Goal: Navigation & Orientation: Find specific page/section

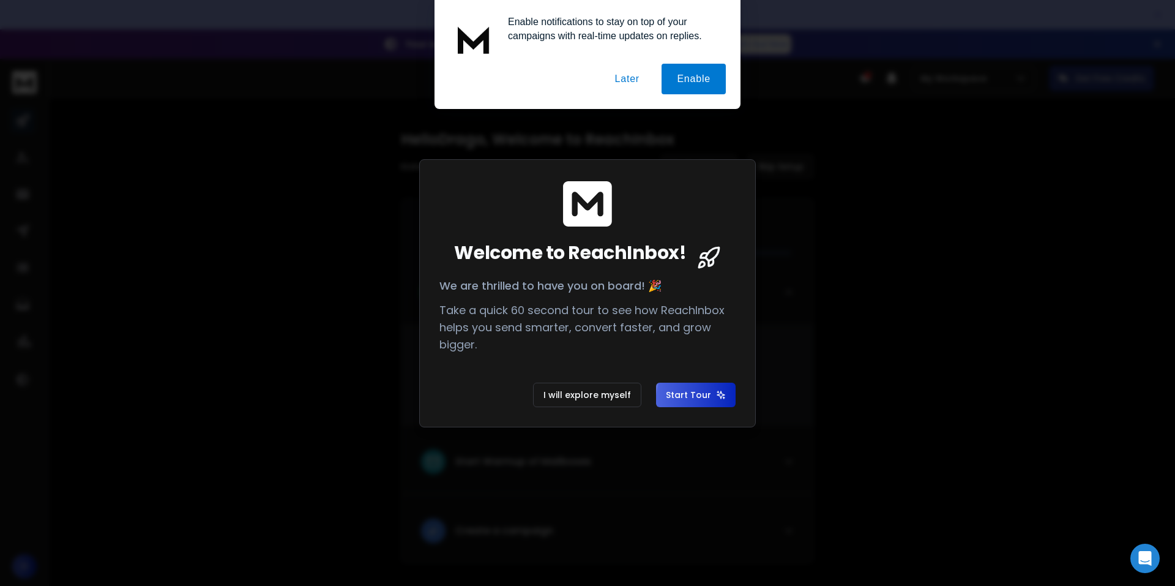
click at [624, 75] on button "Later" at bounding box center [626, 79] width 55 height 31
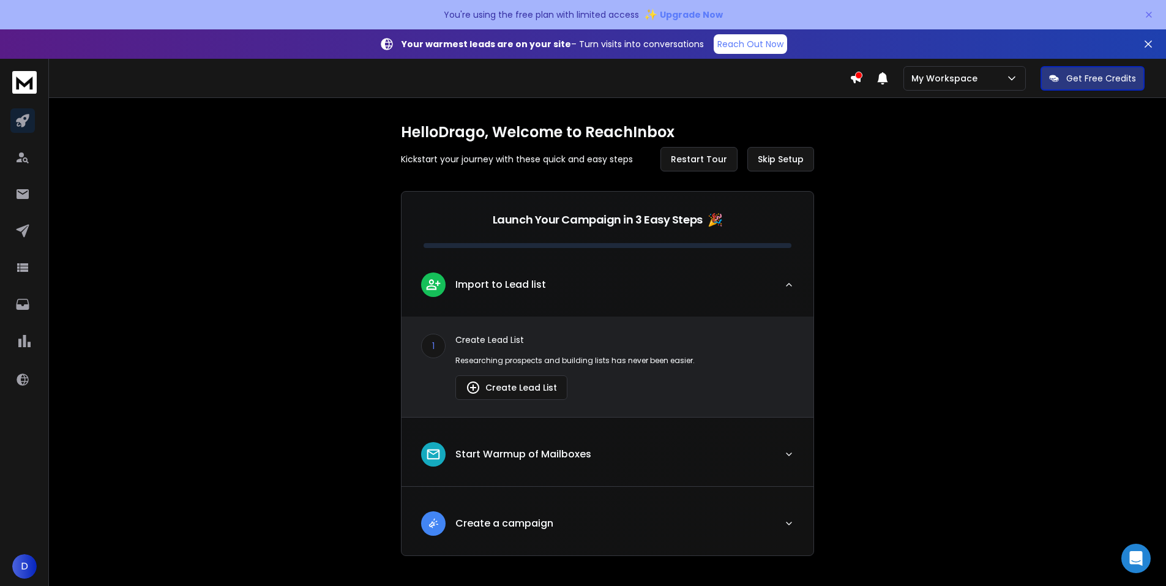
scroll to position [9, 0]
click at [20, 122] on icon at bounding box center [22, 120] width 13 height 13
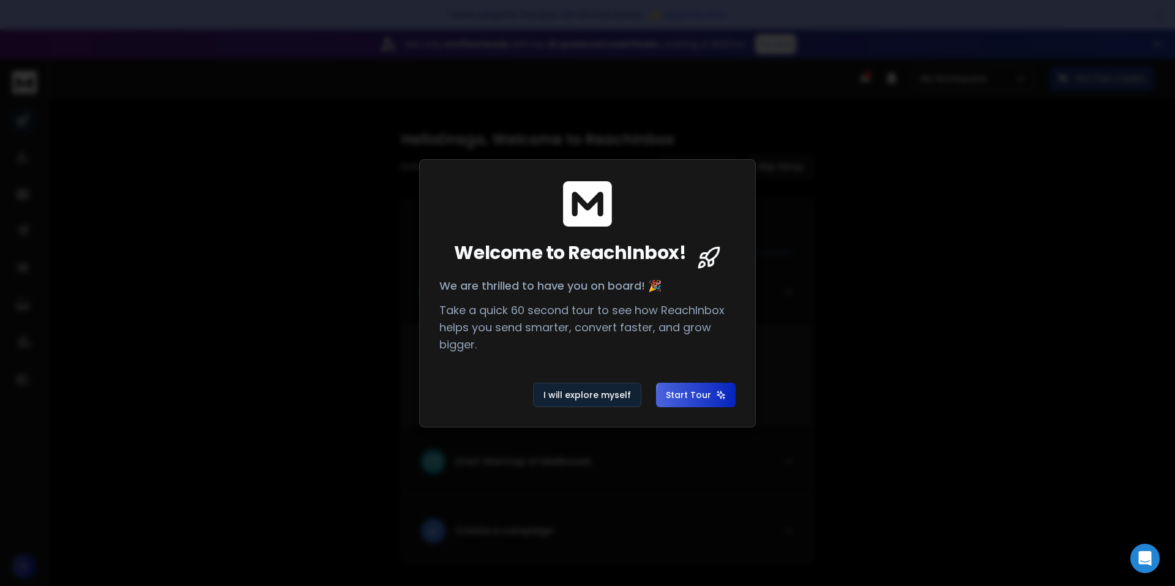
click at [603, 402] on button "I will explore myself" at bounding box center [587, 394] width 108 height 24
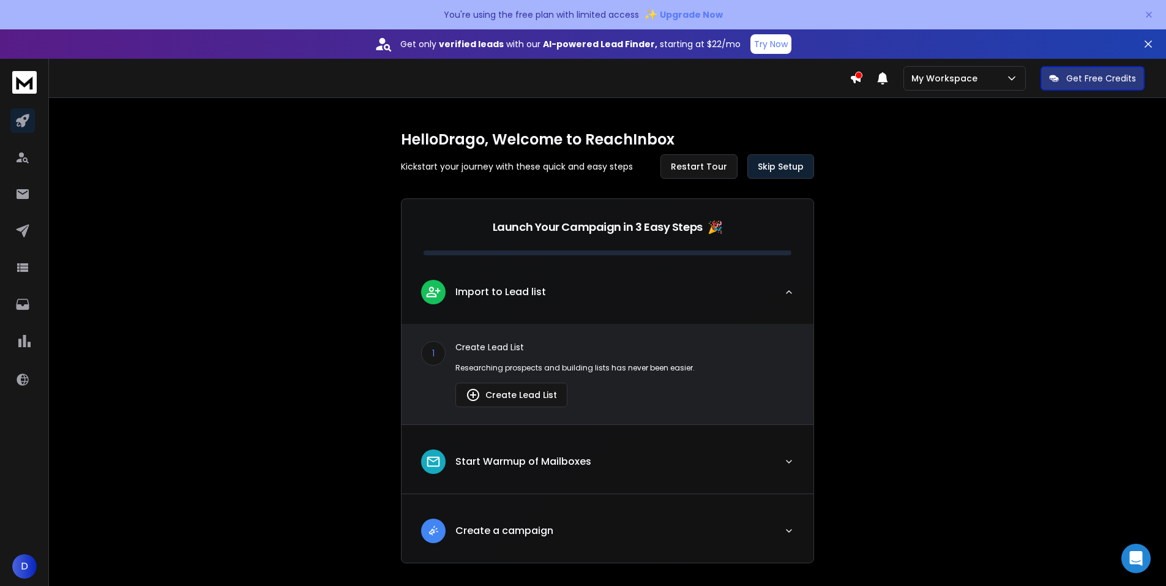
click at [797, 170] on span "Skip Setup" at bounding box center [780, 166] width 46 height 12
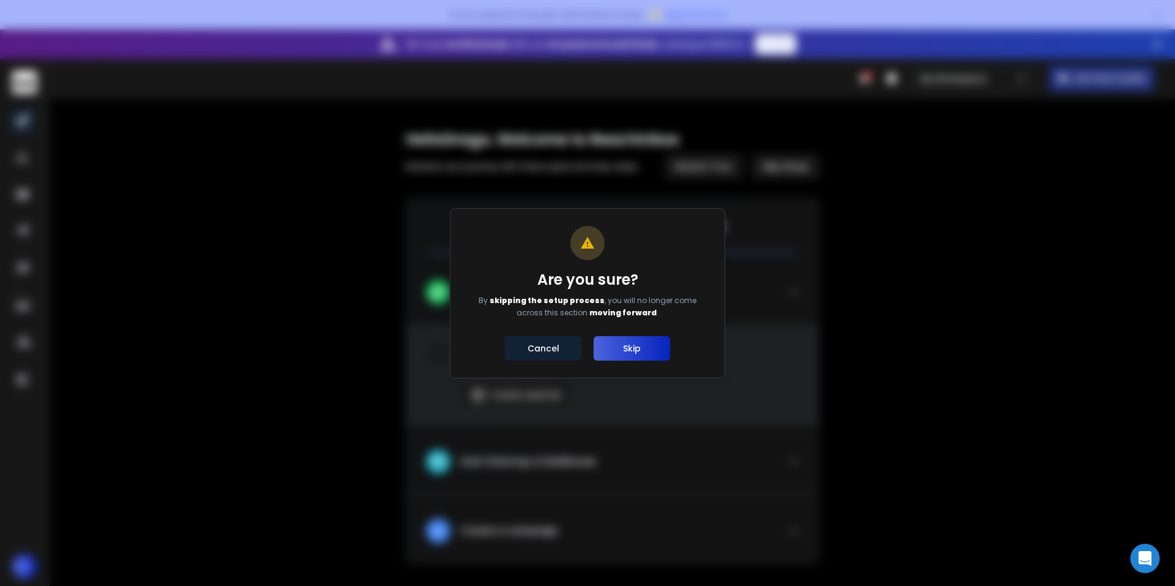
click at [615, 349] on button "Skip" at bounding box center [631, 348] width 76 height 24
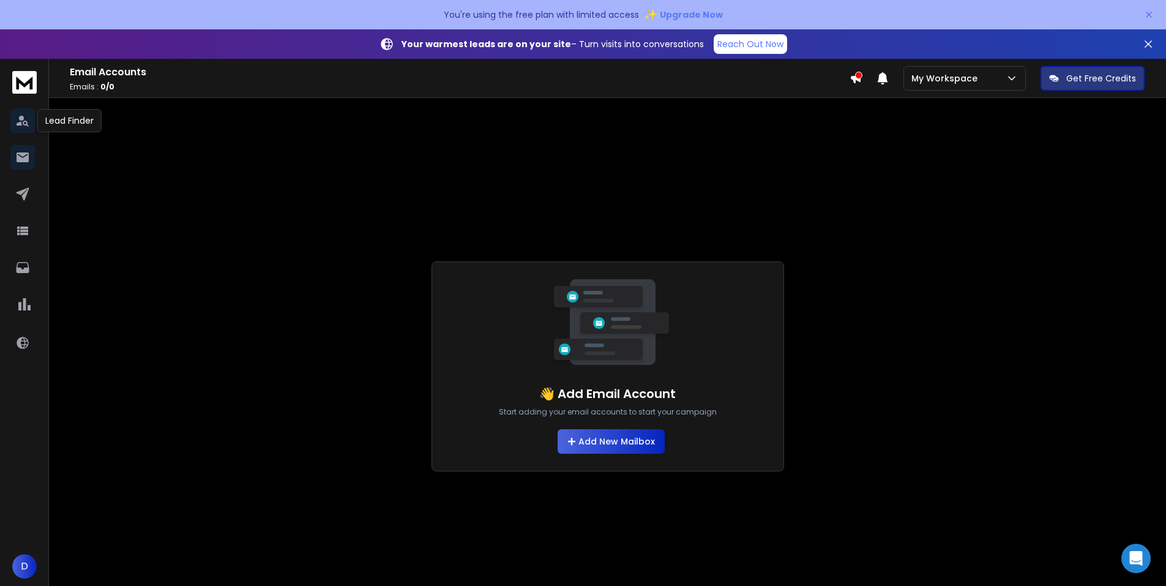
click at [22, 123] on icon at bounding box center [22, 120] width 15 height 15
